Goal: Navigation & Orientation: Find specific page/section

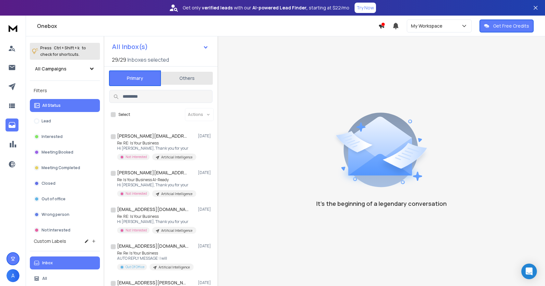
scroll to position [130, 0]
click at [16, 87] on link at bounding box center [12, 86] width 13 height 13
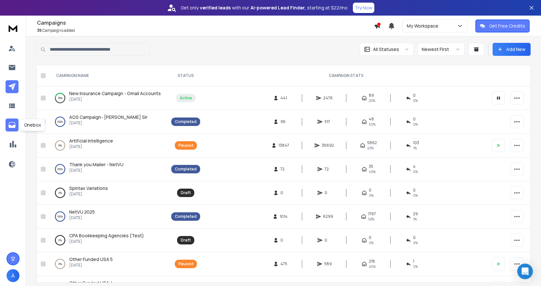
click at [6, 127] on link at bounding box center [12, 124] width 13 height 13
